Goal: Task Accomplishment & Management: Manage account settings

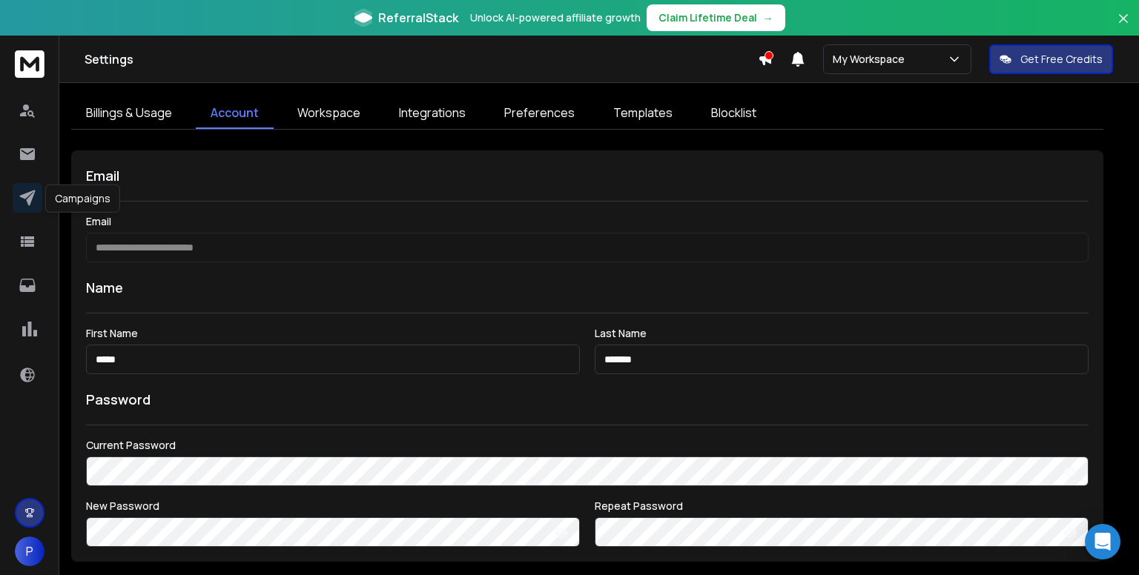
click at [27, 194] on icon at bounding box center [27, 199] width 16 height 16
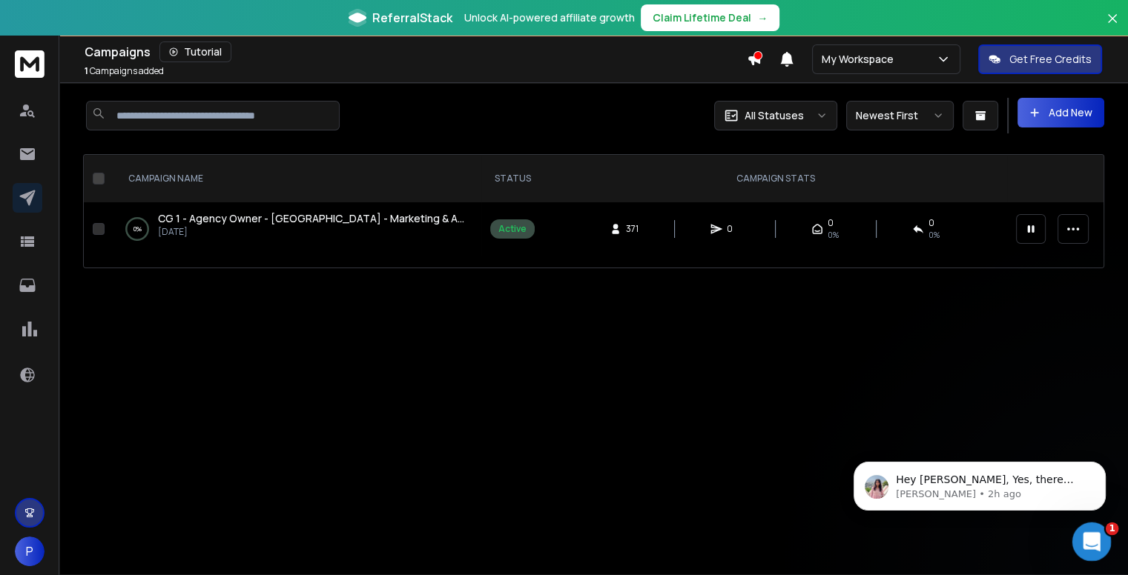
click at [1077, 522] on div "Open Intercom Messenger" at bounding box center [1089, 540] width 36 height 36
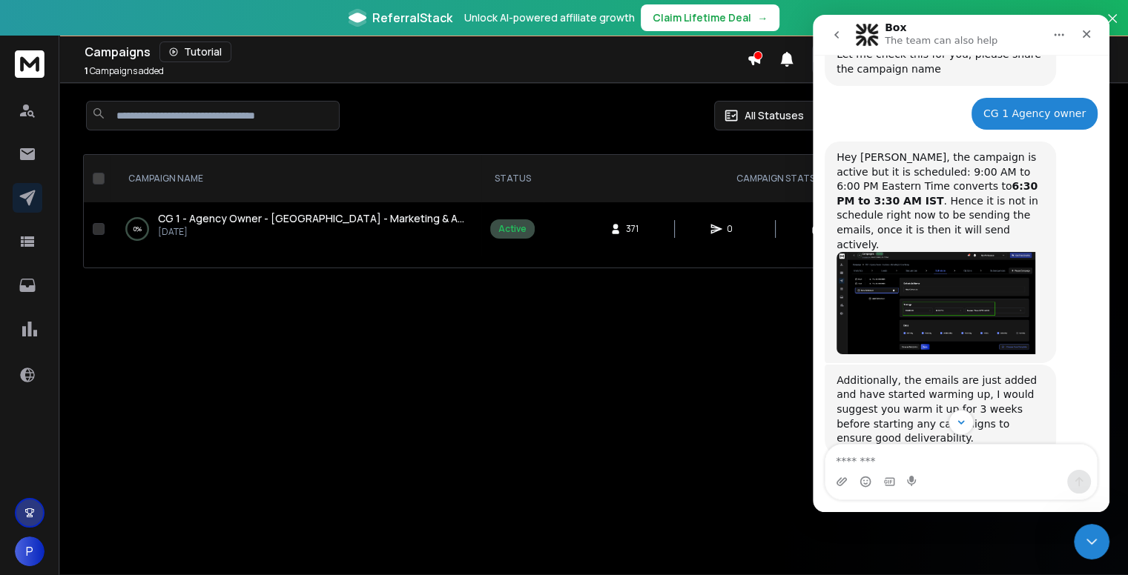
scroll to position [675, 0]
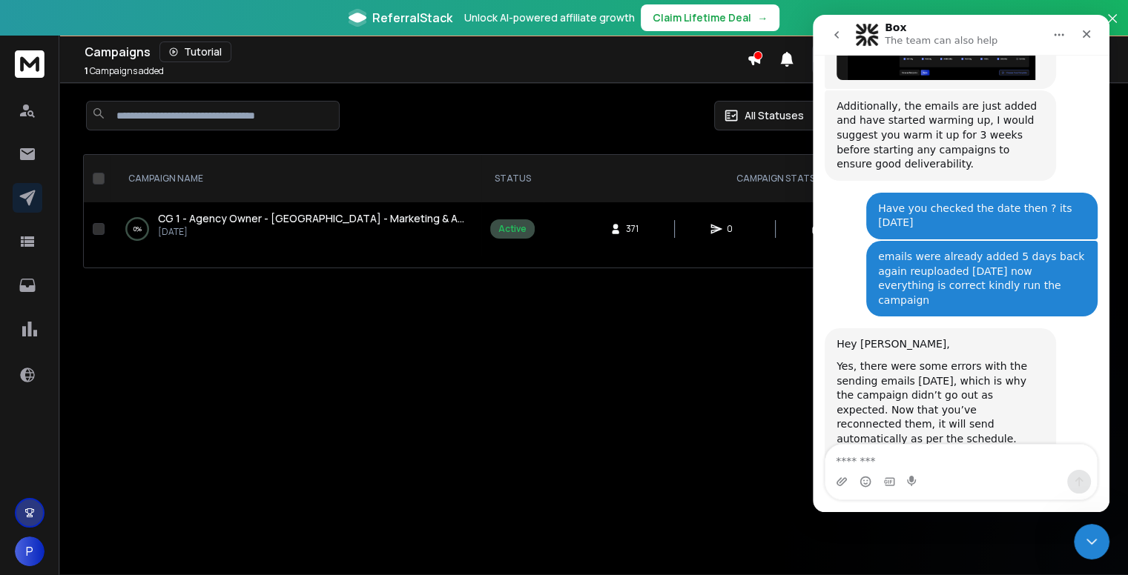
click at [878, 454] on textarea "Message…" at bounding box center [960, 457] width 271 height 25
click at [291, 228] on p "[DATE]" at bounding box center [312, 232] width 308 height 12
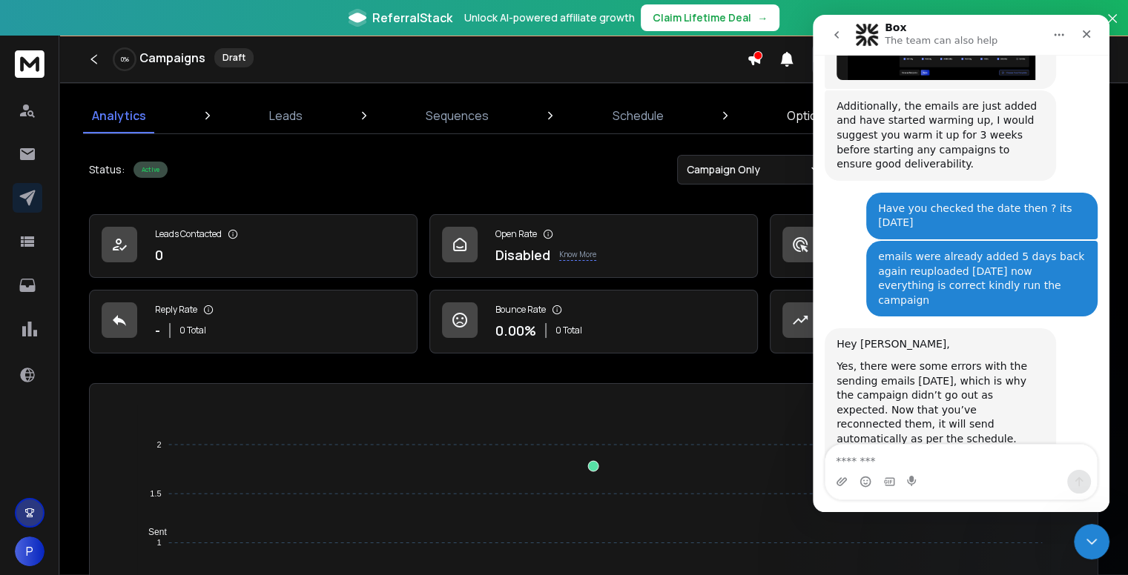
click at [798, 118] on p "Options" at bounding box center [809, 116] width 44 height 18
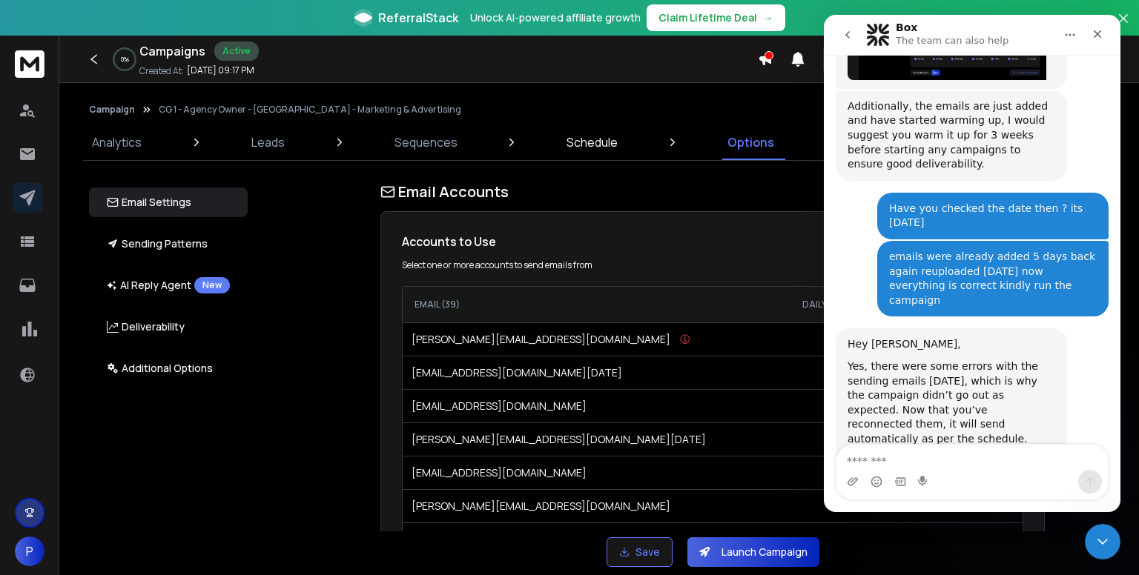
click at [560, 151] on link "Schedule" at bounding box center [591, 143] width 69 height 36
